Goal: Navigation & Orientation: Find specific page/section

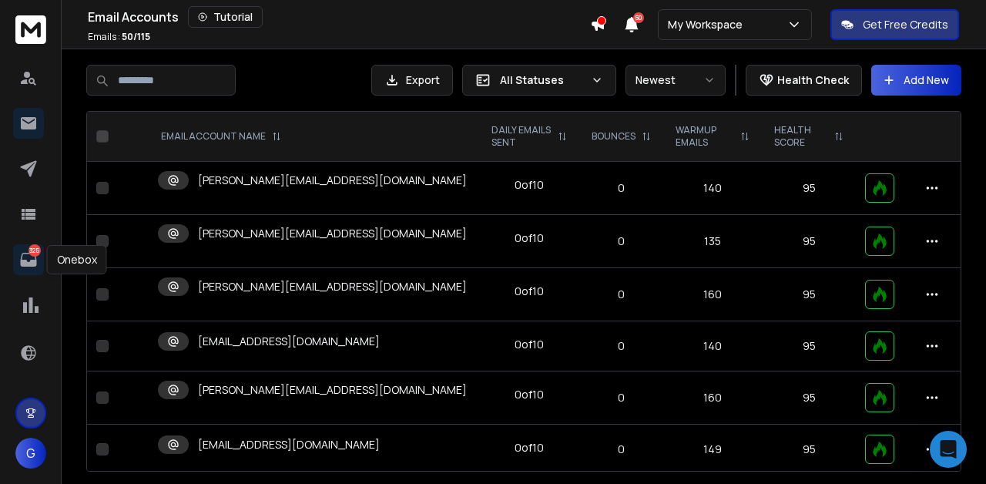
click at [34, 250] on p "325" at bounding box center [34, 250] width 12 height 12
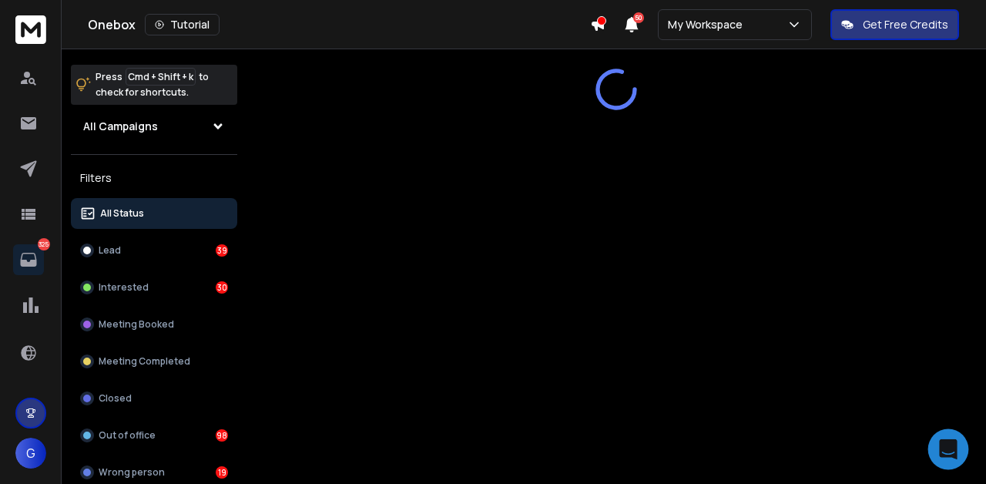
click at [943, 448] on icon "Open Intercom Messenger" at bounding box center [948, 449] width 18 height 20
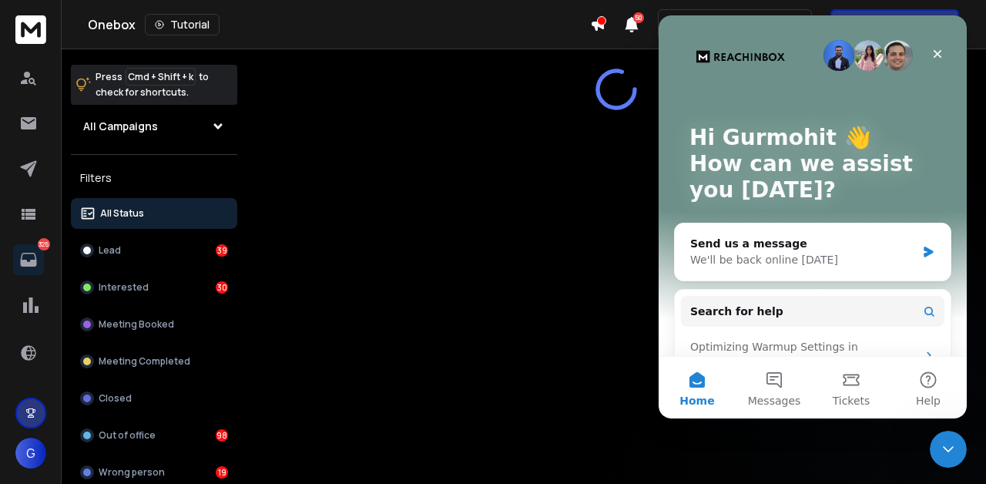
click at [942, 448] on icon "Close Intercom Messenger" at bounding box center [948, 449] width 18 height 18
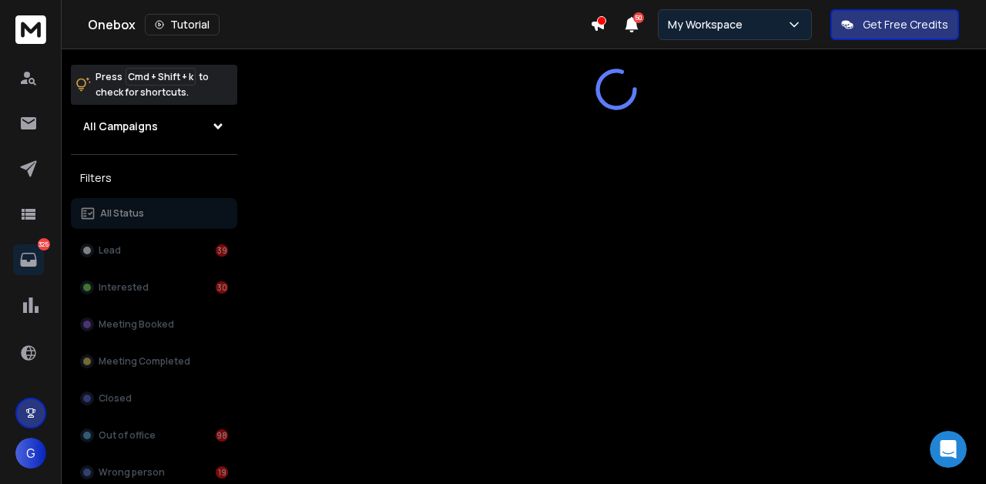
click at [672, 39] on button "My Workspace" at bounding box center [735, 24] width 154 height 31
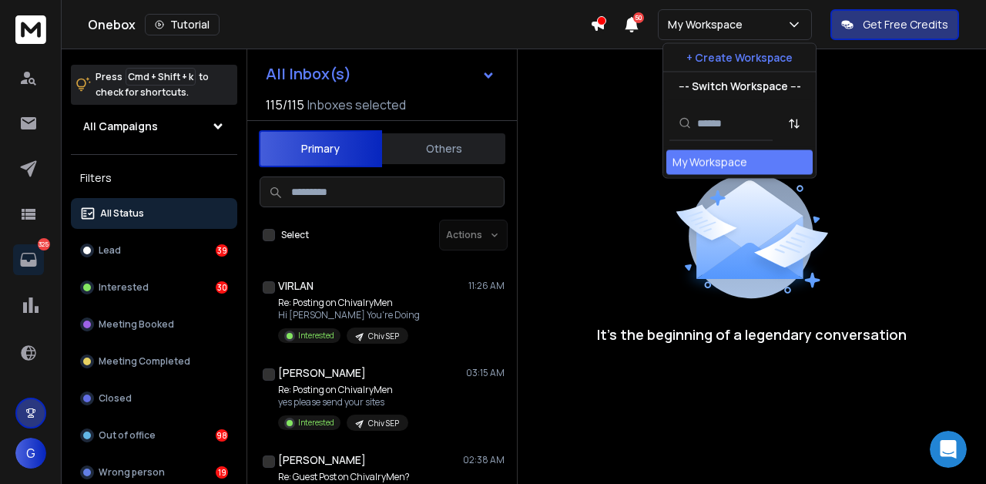
click at [538, 59] on div "It’s the beginning of a legendary conversation" at bounding box center [752, 254] width 468 height 411
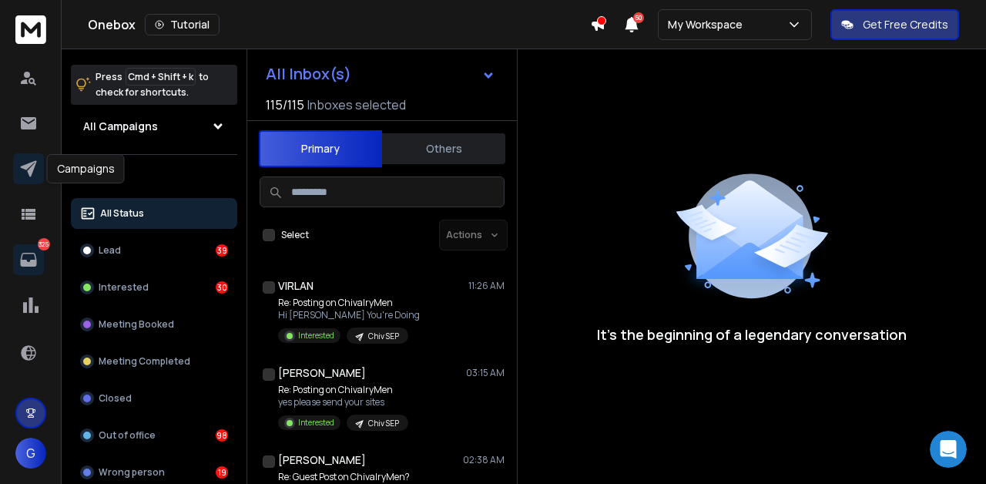
click at [14, 153] on link at bounding box center [28, 168] width 31 height 31
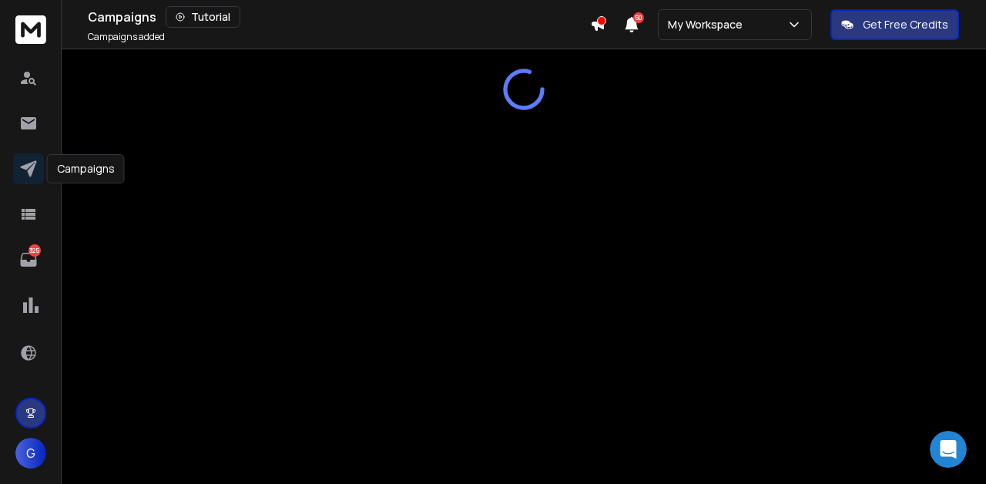
click at [18, 156] on link at bounding box center [28, 168] width 31 height 31
click at [689, 18] on p "My Workspace" at bounding box center [708, 24] width 81 height 15
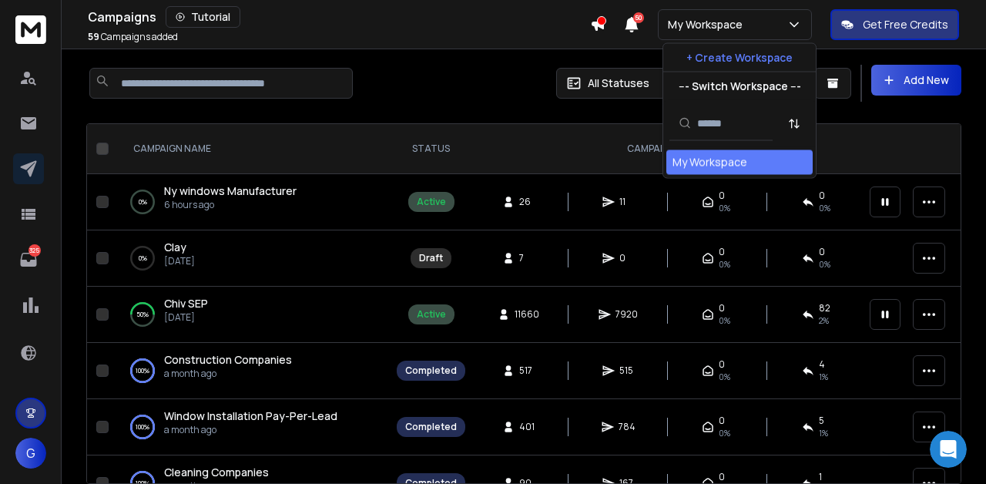
click at [518, 28] on div "Campaigns Tutorial 59 Campaigns added" at bounding box center [339, 24] width 502 height 37
